Goal: Task Accomplishment & Management: Use online tool/utility

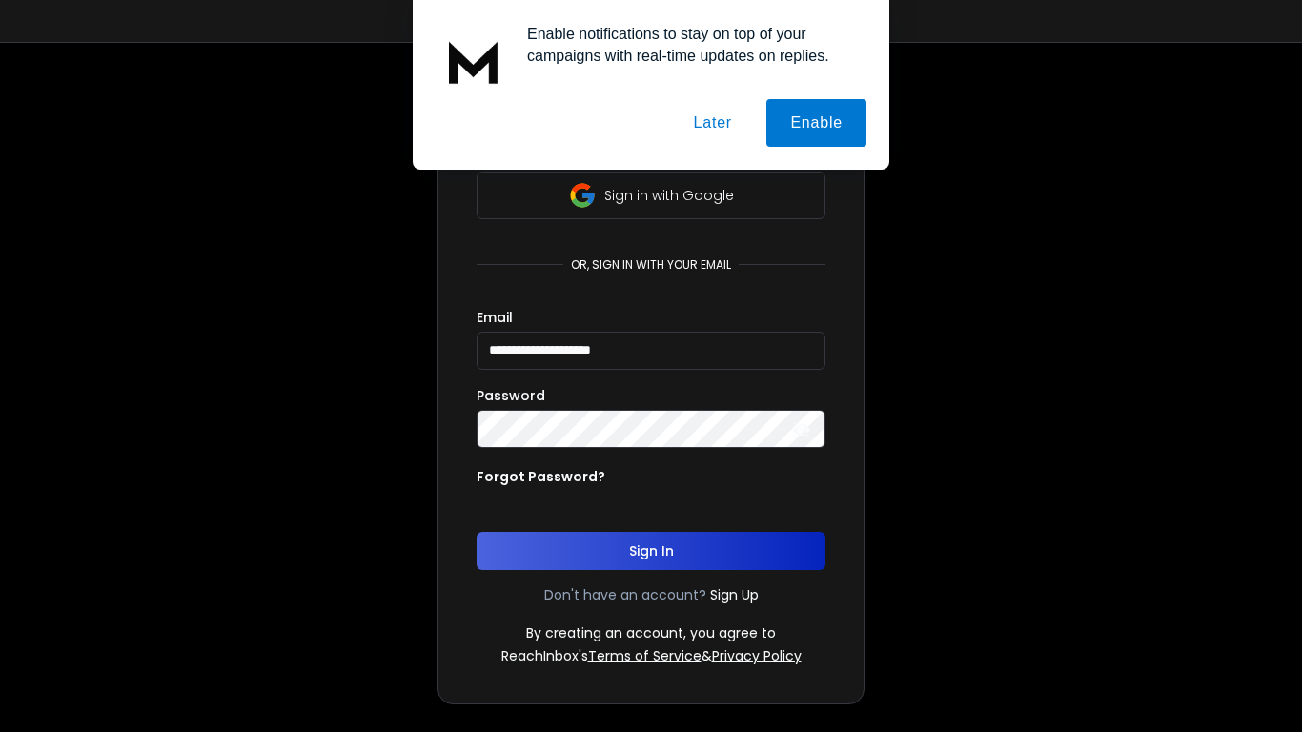
type input "**********"
click at [651, 550] on button "Sign In" at bounding box center [651, 551] width 349 height 38
